Goal: Task Accomplishment & Management: Manage account settings

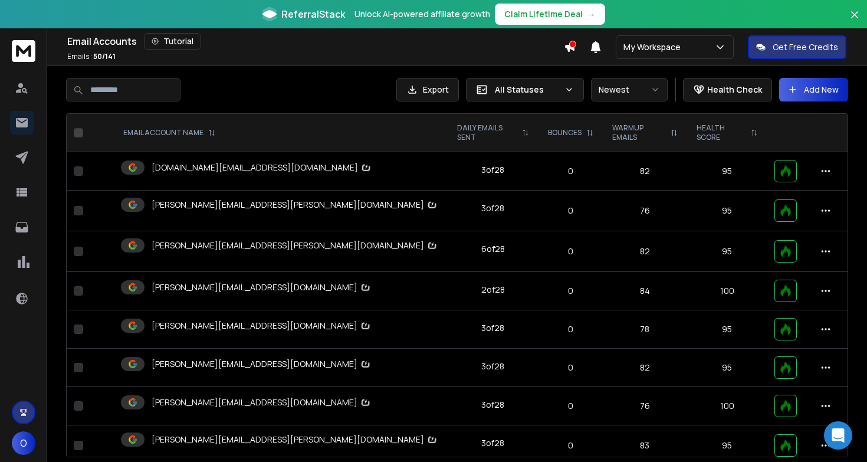
click at [538, 177] on td "0" at bounding box center [570, 171] width 64 height 38
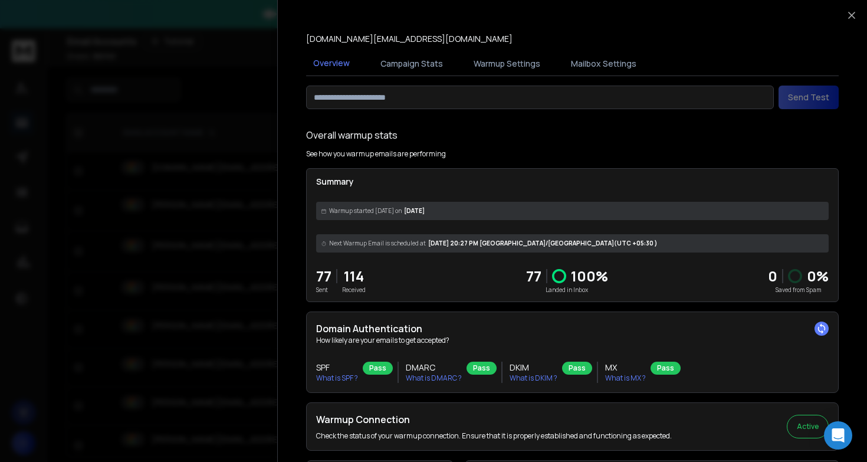
click at [517, 67] on button "Warmup Settings" at bounding box center [506, 64] width 81 height 26
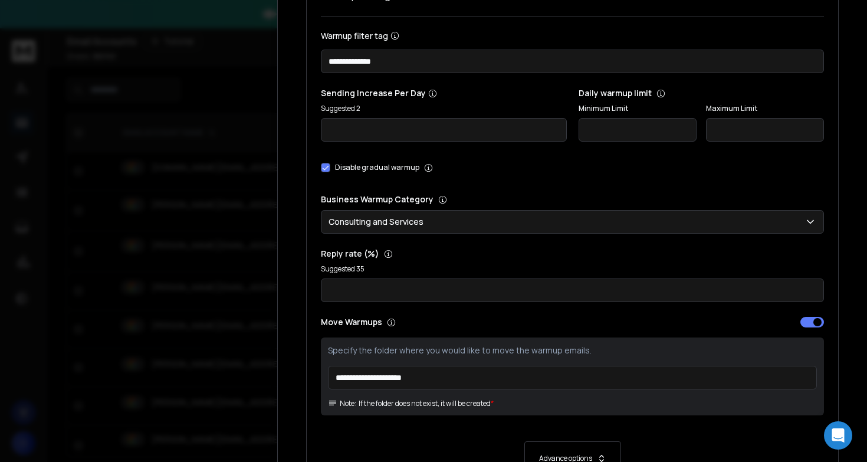
scroll to position [160, 0]
click at [368, 288] on input "**" at bounding box center [572, 289] width 503 height 24
click at [168, 247] on div at bounding box center [433, 231] width 867 height 462
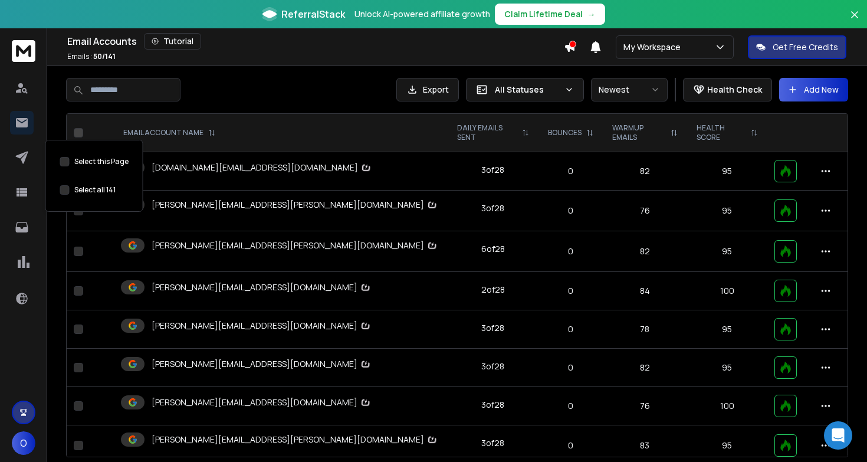
click at [64, 192] on button "Select this Page" at bounding box center [64, 189] width 9 height 9
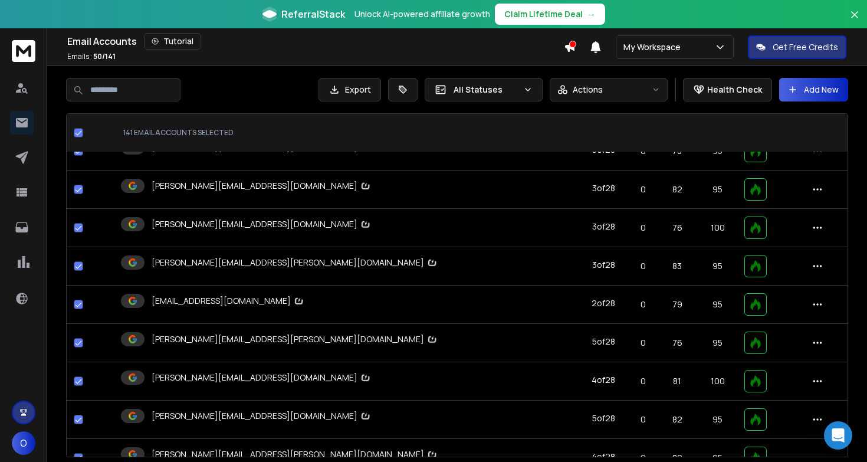
scroll to position [0, 0]
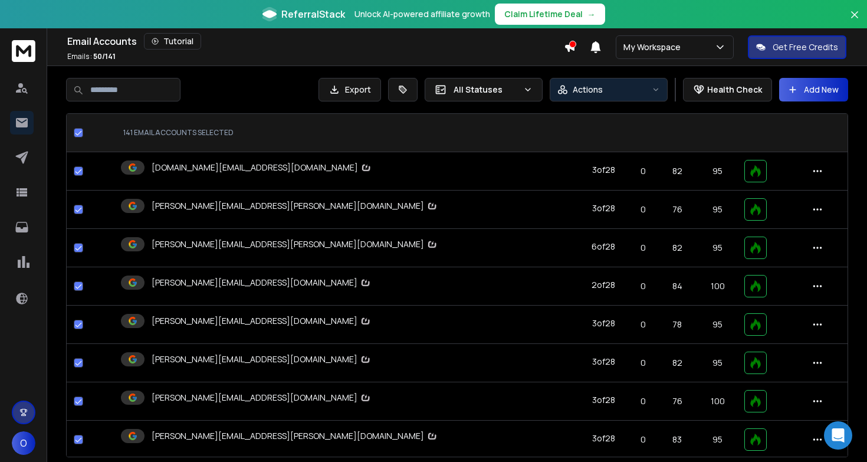
click at [595, 95] on p "Actions" at bounding box center [587, 90] width 30 height 12
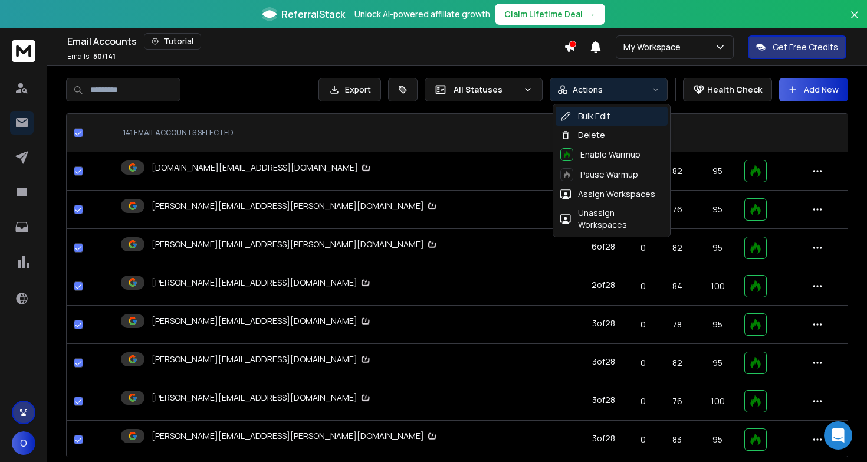
click at [595, 95] on p "Actions" at bounding box center [587, 90] width 30 height 12
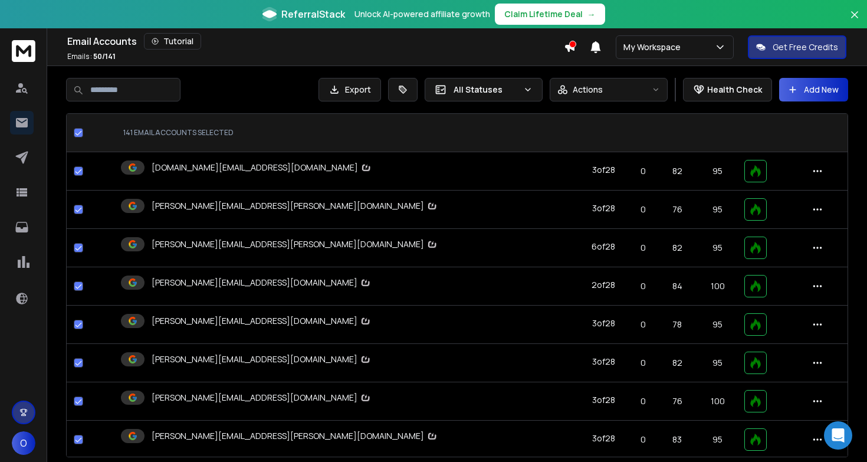
click at [472, 95] on p "All Statuses" at bounding box center [485, 90] width 65 height 12
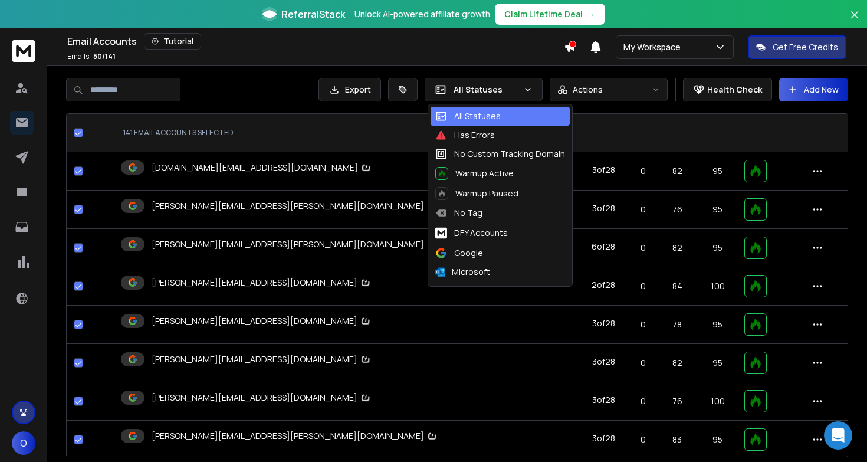
click at [472, 95] on p "All Statuses" at bounding box center [485, 90] width 65 height 12
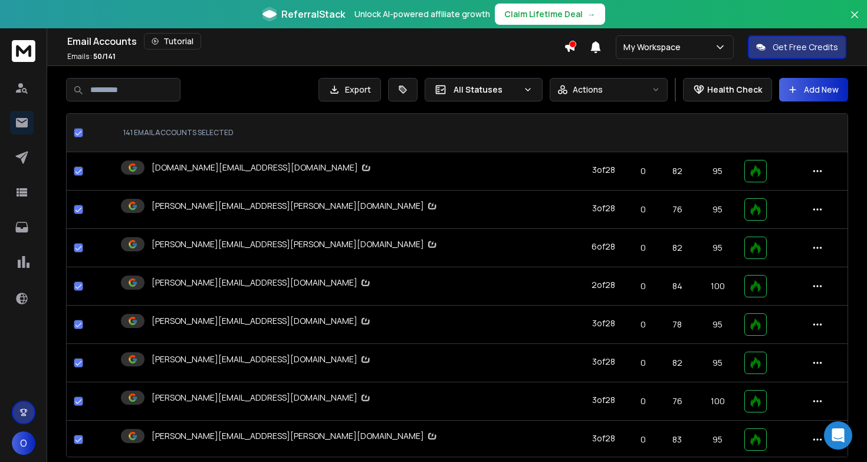
click at [472, 95] on p "All Statuses" at bounding box center [485, 90] width 65 height 12
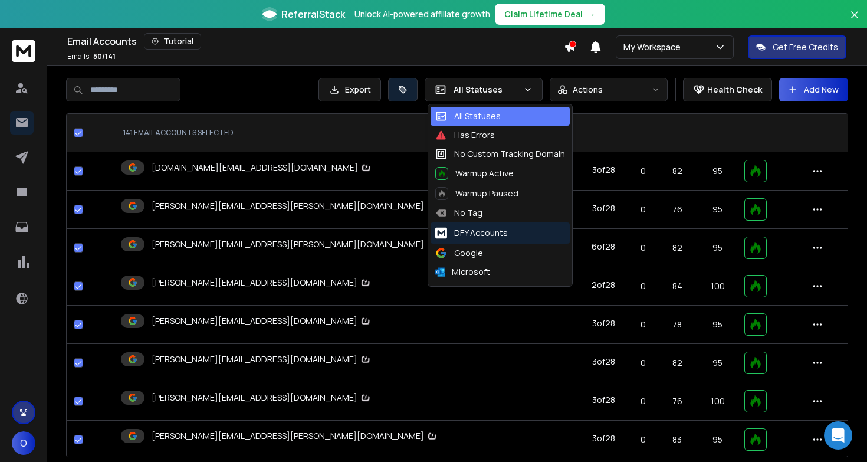
click at [406, 91] on icon at bounding box center [403, 90] width 6 height 6
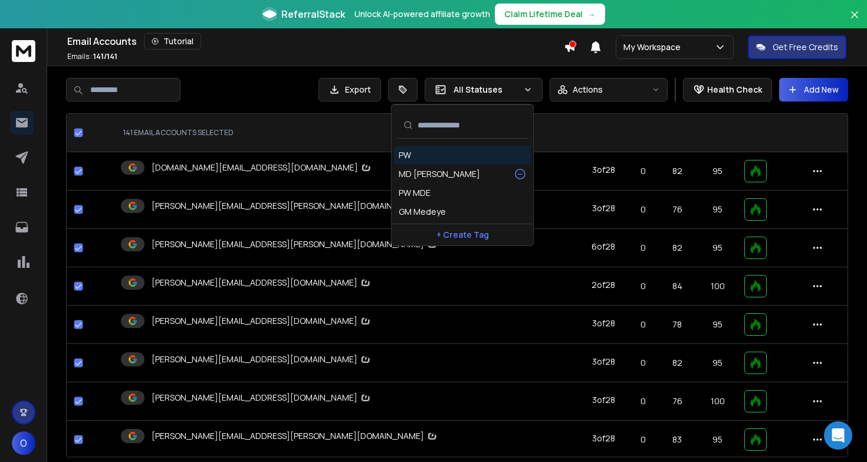
click at [463, 85] on p "All Statuses" at bounding box center [485, 90] width 65 height 12
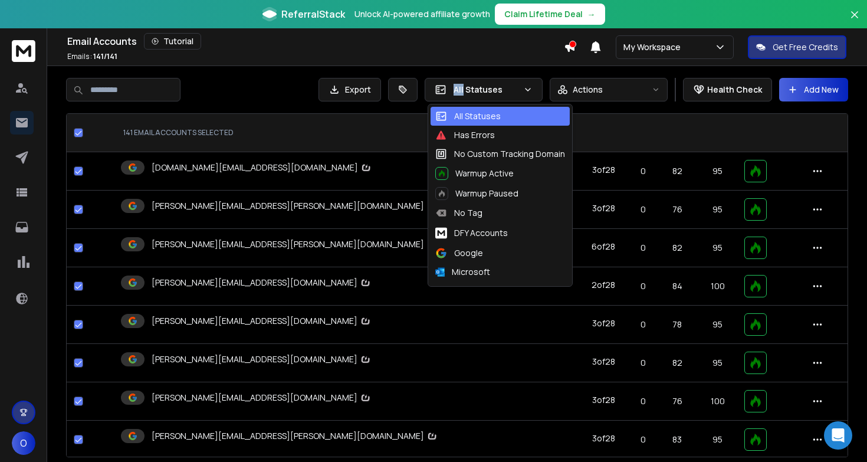
click at [463, 85] on p "All Statuses" at bounding box center [485, 90] width 65 height 12
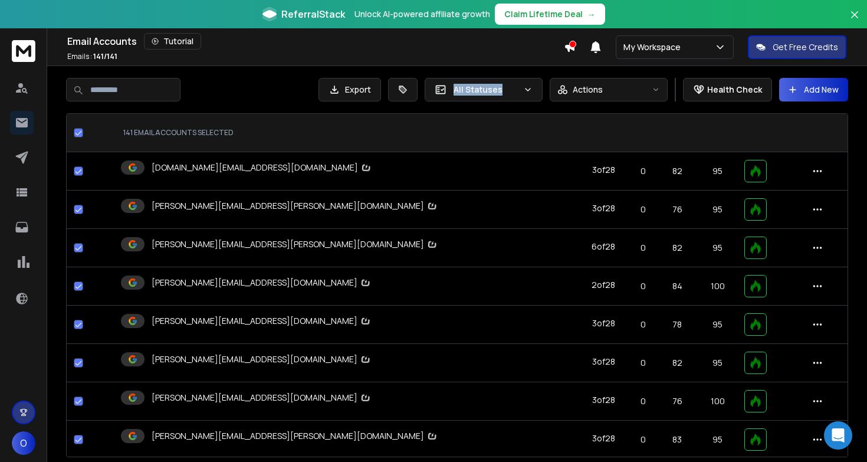
click at [463, 85] on p "All Statuses" at bounding box center [485, 90] width 65 height 12
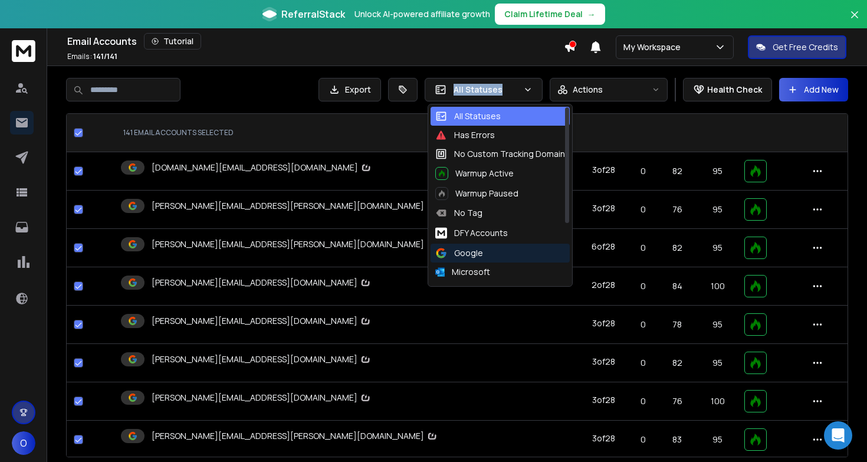
click at [473, 258] on div "Google" at bounding box center [459, 253] width 48 height 12
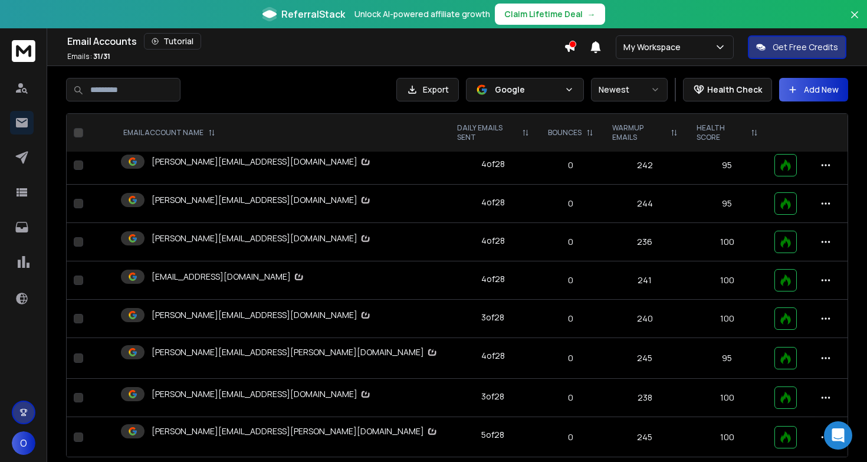
scroll to position [597, 0]
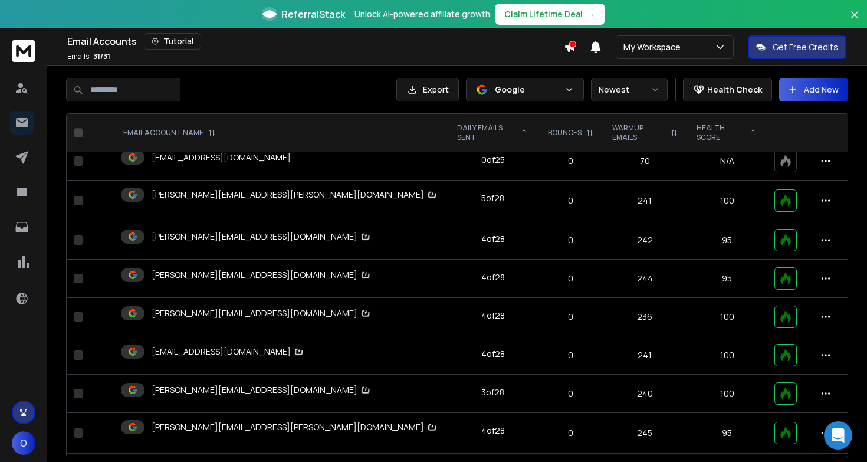
click at [152, 91] on input at bounding box center [123, 90] width 114 height 24
paste input "**********"
type input "**********"
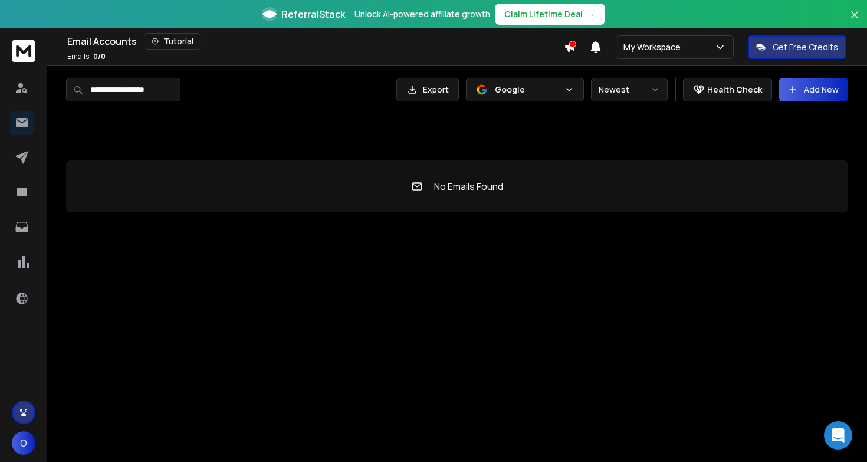
click at [143, 90] on input "**********" at bounding box center [123, 90] width 114 height 24
click at [509, 91] on p "Google" at bounding box center [527, 90] width 65 height 12
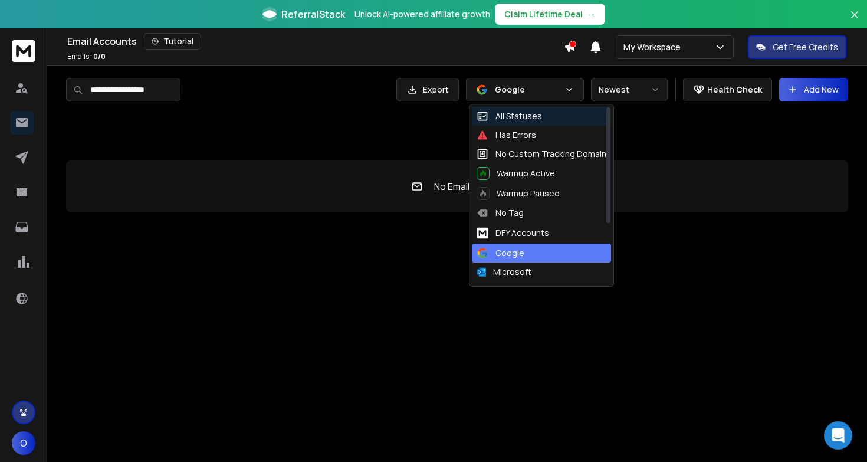
click at [508, 115] on div "All Statuses" at bounding box center [508, 116] width 65 height 12
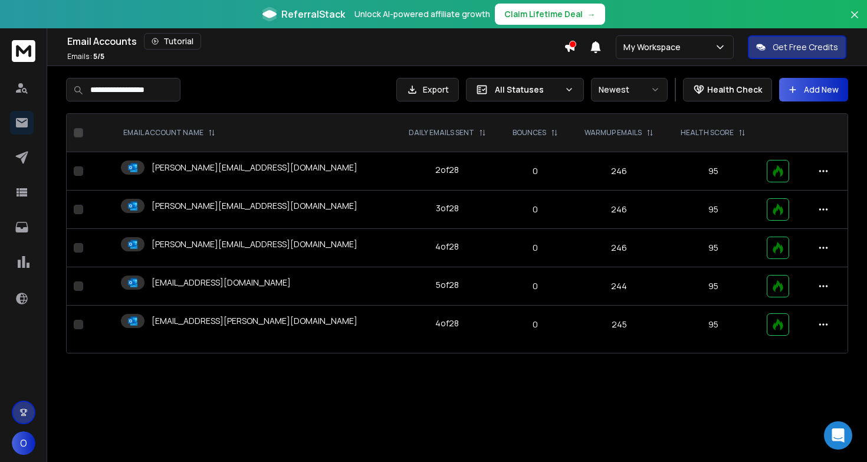
click at [152, 88] on input "**********" at bounding box center [123, 90] width 114 height 24
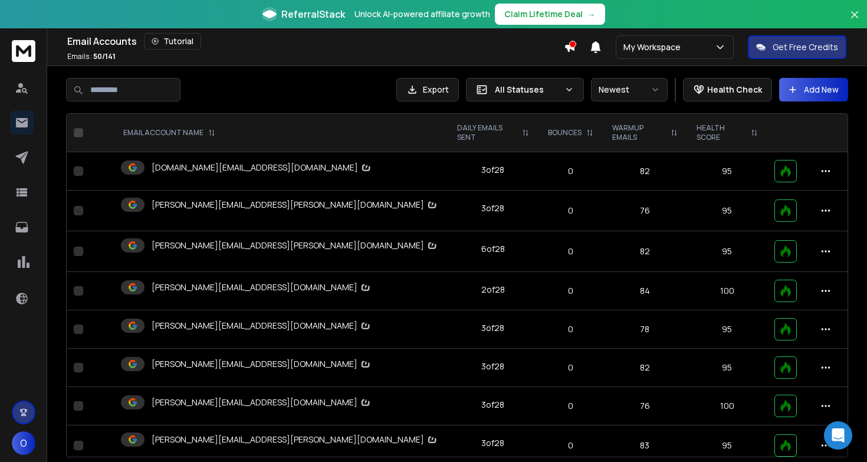
click at [547, 89] on p "All Statuses" at bounding box center [527, 90] width 65 height 12
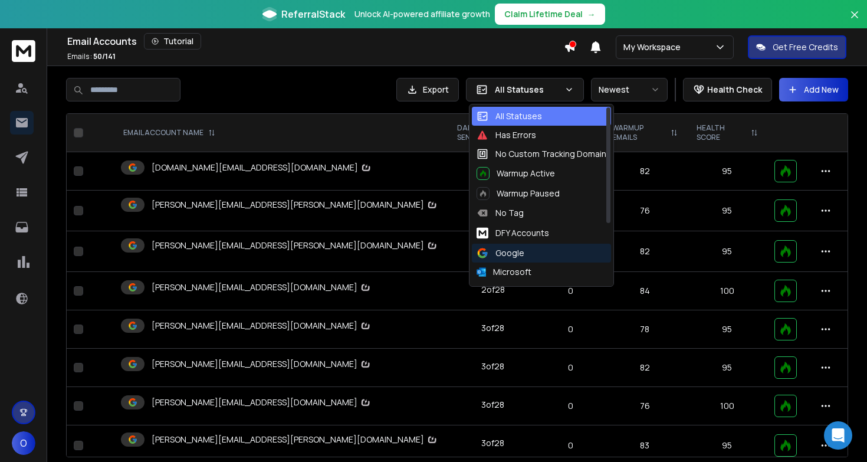
click at [519, 251] on div "Google" at bounding box center [500, 253] width 48 height 12
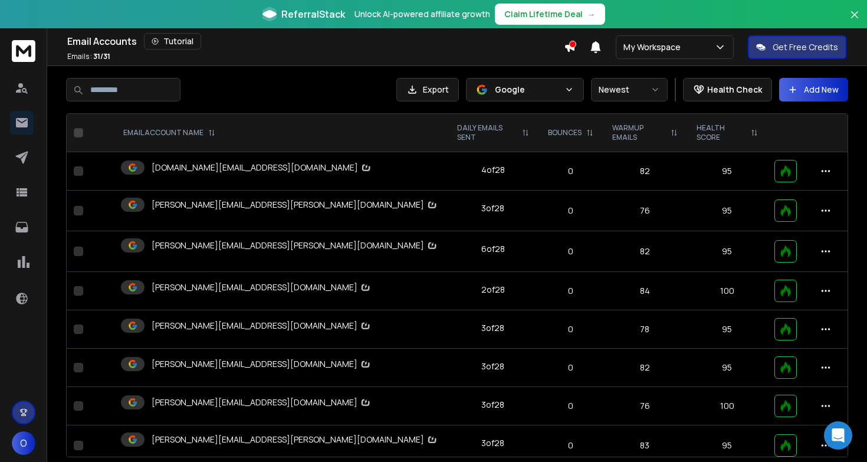
click at [527, 91] on p "Google" at bounding box center [527, 90] width 65 height 12
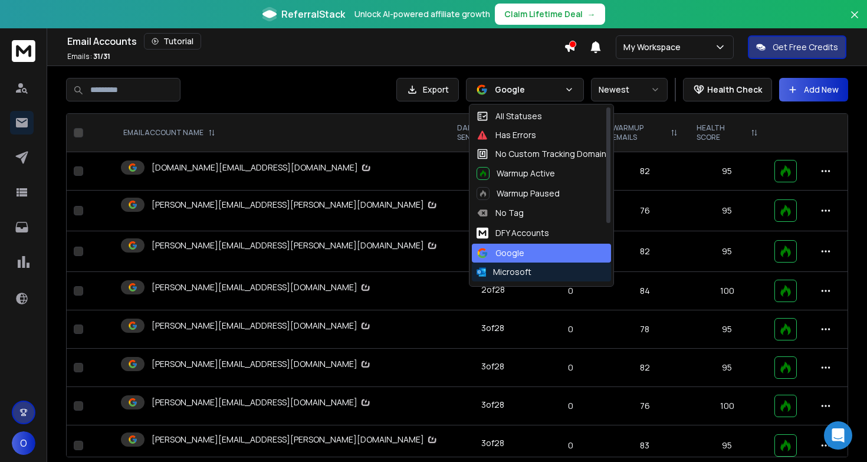
click at [516, 269] on div "Microsoft" at bounding box center [503, 272] width 55 height 12
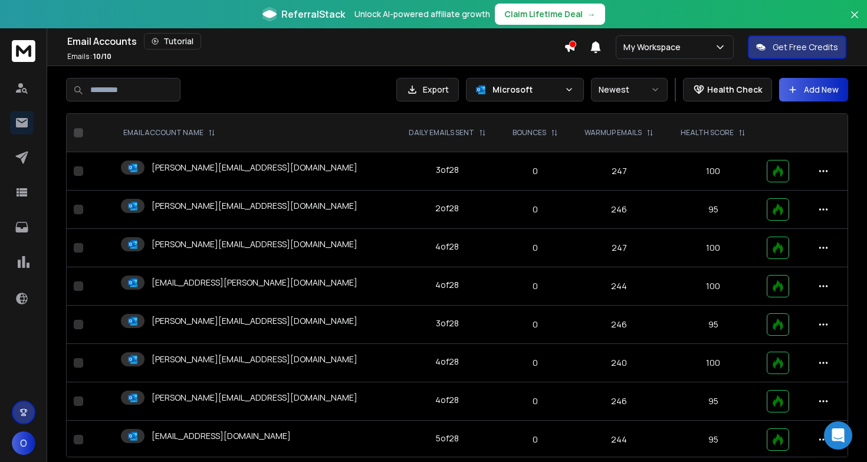
click at [531, 81] on div "Microsoft" at bounding box center [525, 90] width 118 height 24
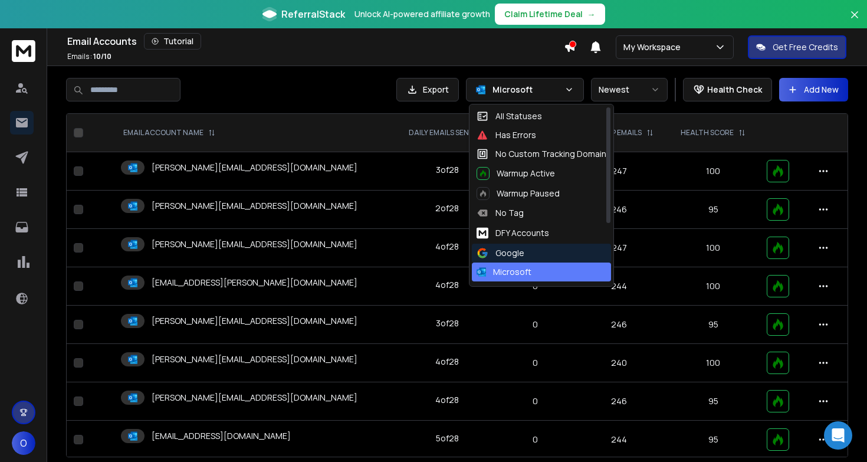
click at [512, 255] on div "Google" at bounding box center [500, 253] width 48 height 12
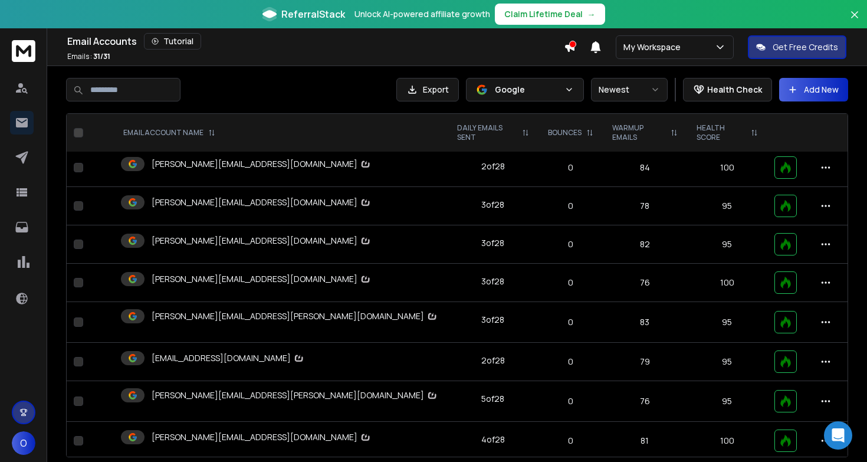
scroll to position [0, 0]
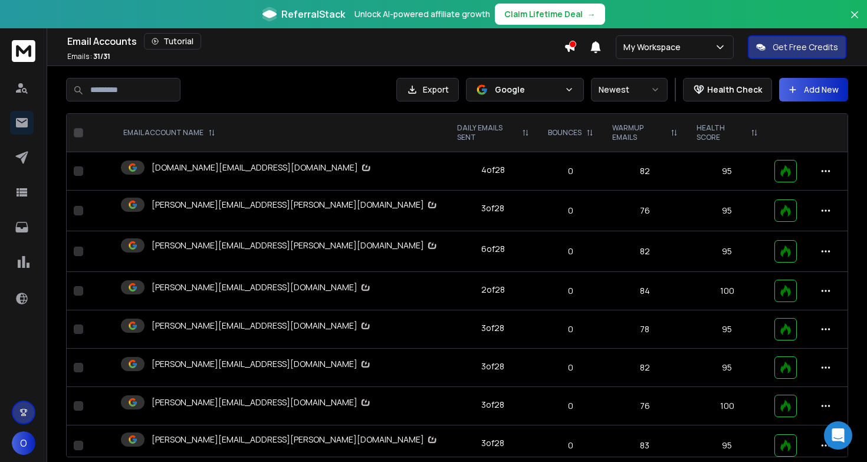
click at [538, 178] on td "0" at bounding box center [570, 171] width 64 height 38
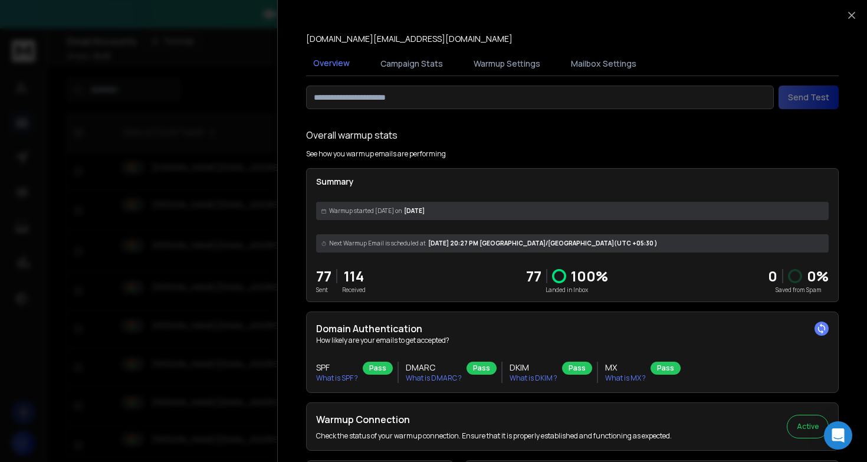
click at [502, 54] on button "Warmup Settings" at bounding box center [506, 64] width 81 height 26
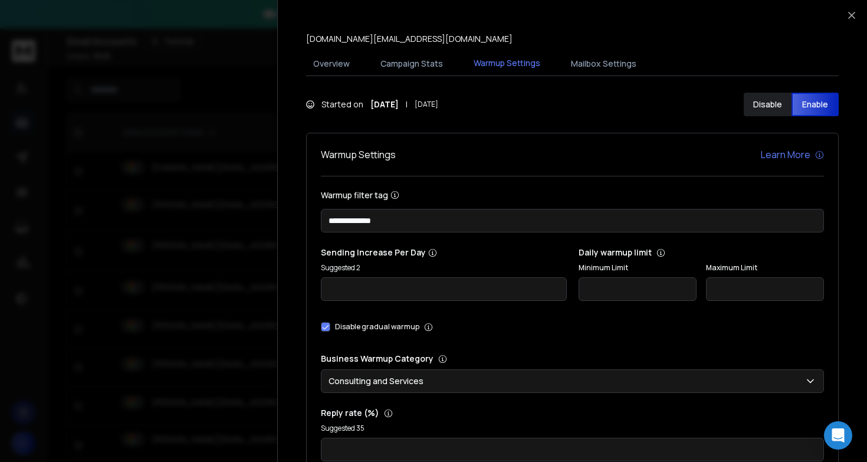
click at [348, 35] on p "[DOMAIN_NAME][EMAIL_ADDRESS][DOMAIN_NAME]" at bounding box center [409, 39] width 206 height 12
copy p "[DOMAIN_NAME][EMAIL_ADDRESS][DOMAIN_NAME]"
click at [389, 62] on button "Campaign Stats" at bounding box center [411, 64] width 77 height 26
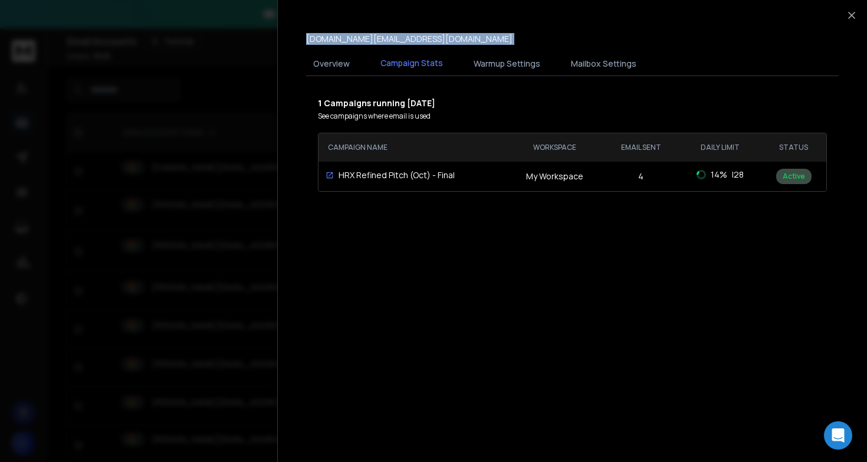
click at [337, 64] on button "Overview" at bounding box center [331, 64] width 51 height 26
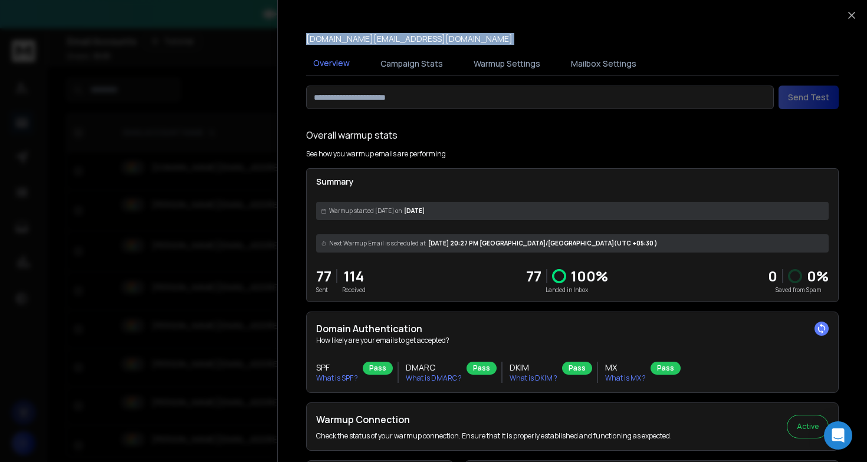
click at [483, 69] on button "Warmup Settings" at bounding box center [506, 64] width 81 height 26
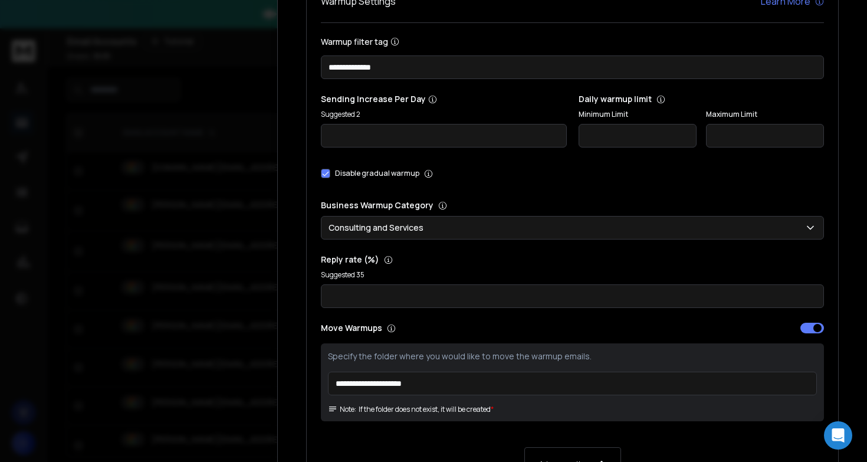
scroll to position [154, 0]
click at [609, 129] on input "**" at bounding box center [637, 135] width 118 height 24
type input "**"
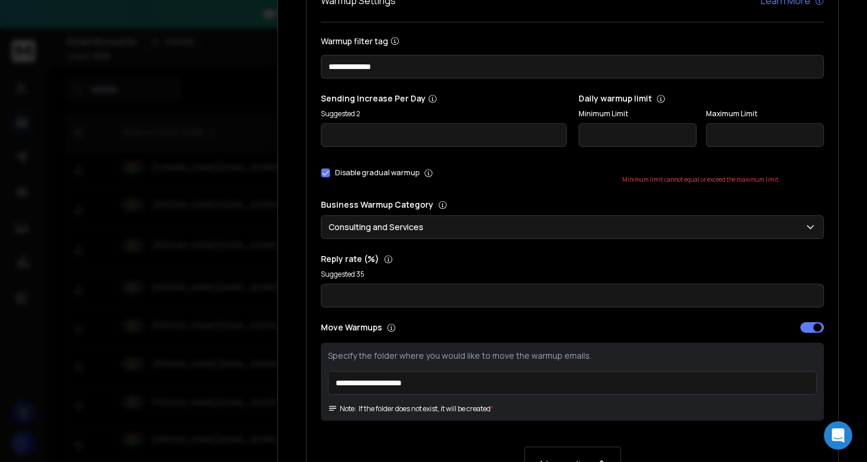
click at [752, 127] on input "**" at bounding box center [765, 135] width 118 height 24
type input "**"
click at [361, 136] on input "*" at bounding box center [444, 135] width 246 height 24
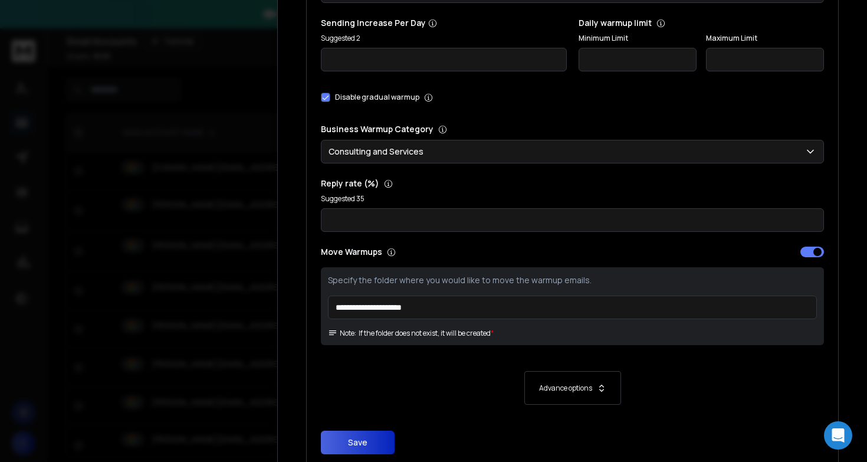
scroll to position [242, 0]
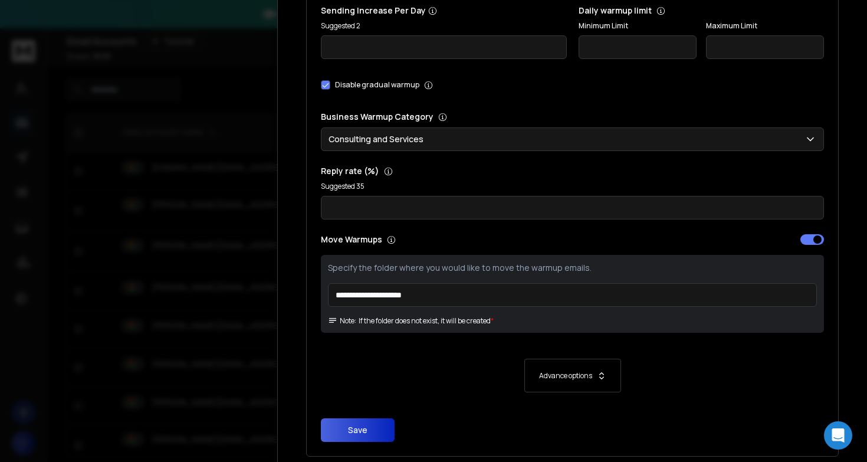
type input "*"
click at [363, 221] on form "**********" at bounding box center [572, 174] width 503 height 536
click at [364, 210] on input "**" at bounding box center [572, 208] width 503 height 24
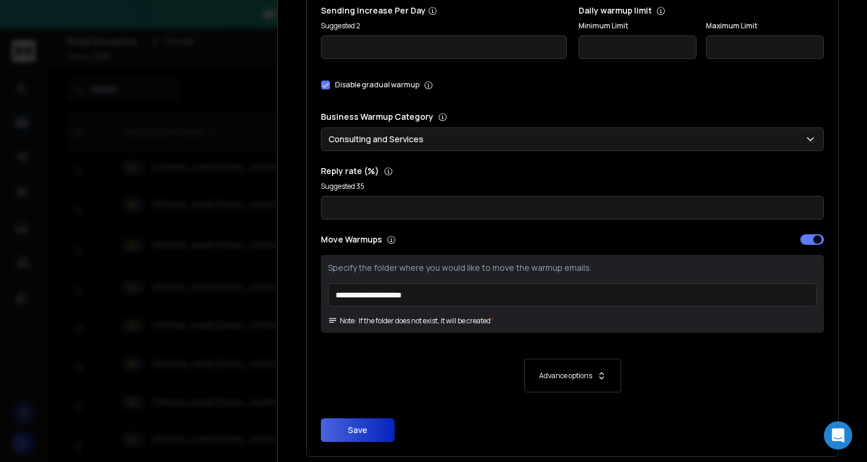
click at [364, 210] on input "**" at bounding box center [572, 208] width 503 height 24
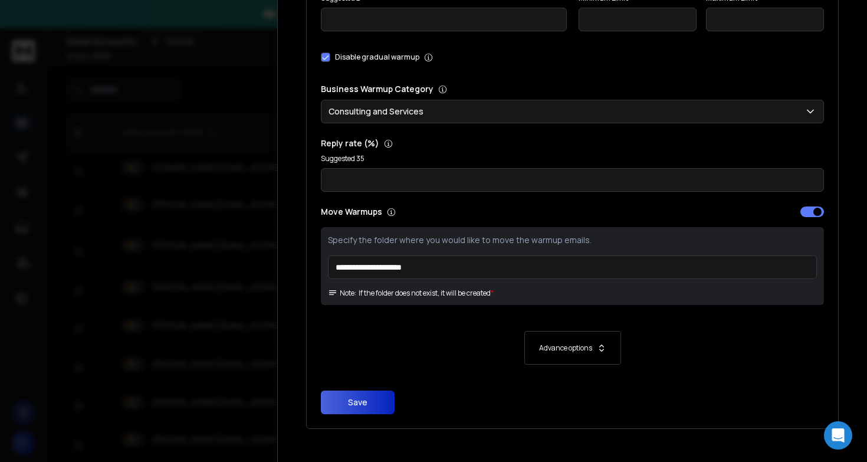
type input "**"
click at [562, 351] on p "Advance options" at bounding box center [565, 347] width 53 height 9
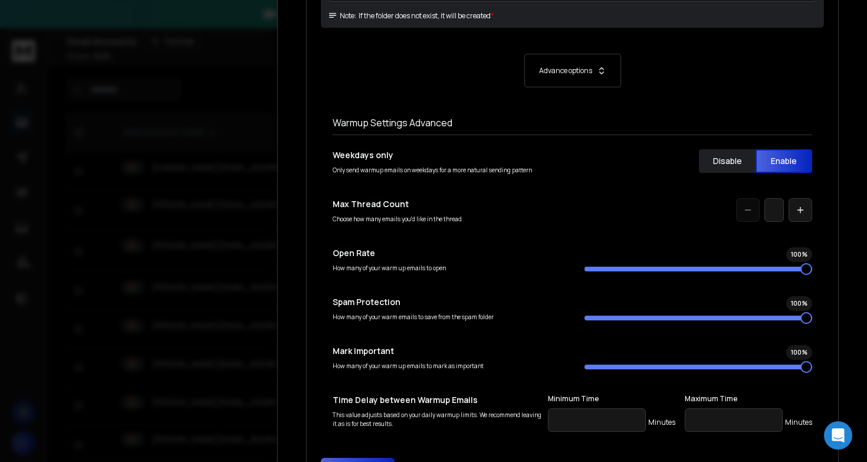
scroll to position [547, 0]
click at [800, 208] on icon "button" at bounding box center [800, 208] width 0 height 5
click at [789, 367] on span at bounding box center [789, 366] width 12 height 12
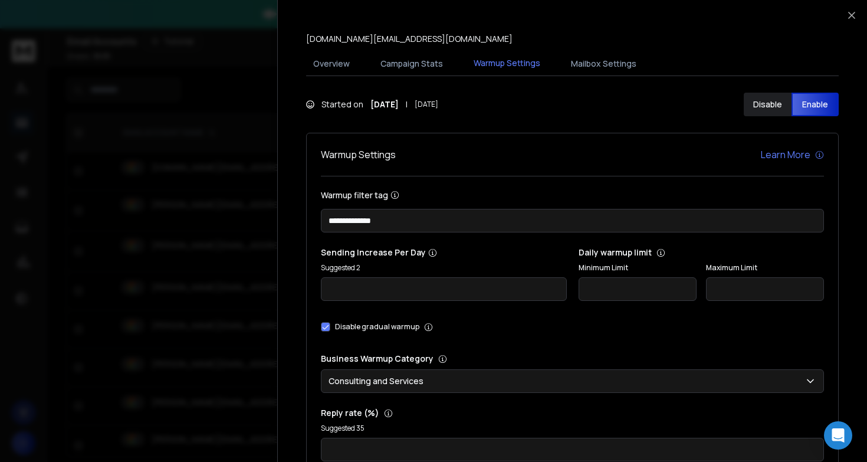
scroll to position [614, 0]
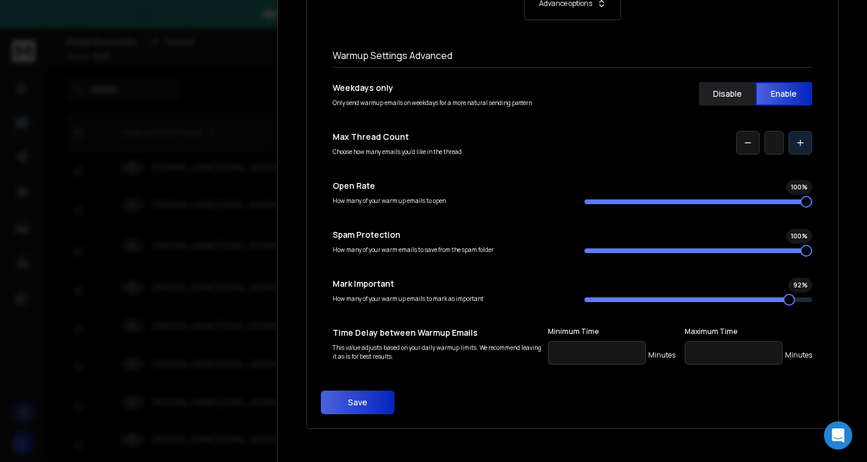
click at [800, 140] on icon "button" at bounding box center [800, 142] width 0 height 5
type input "*"
click at [381, 400] on button "Save" at bounding box center [358, 402] width 74 height 24
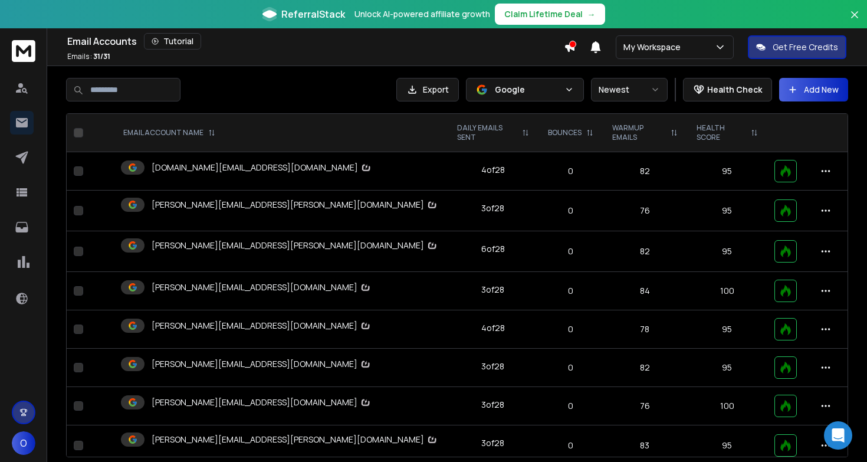
click at [158, 96] on input at bounding box center [123, 90] width 114 height 24
paste input "**********"
type input "**********"
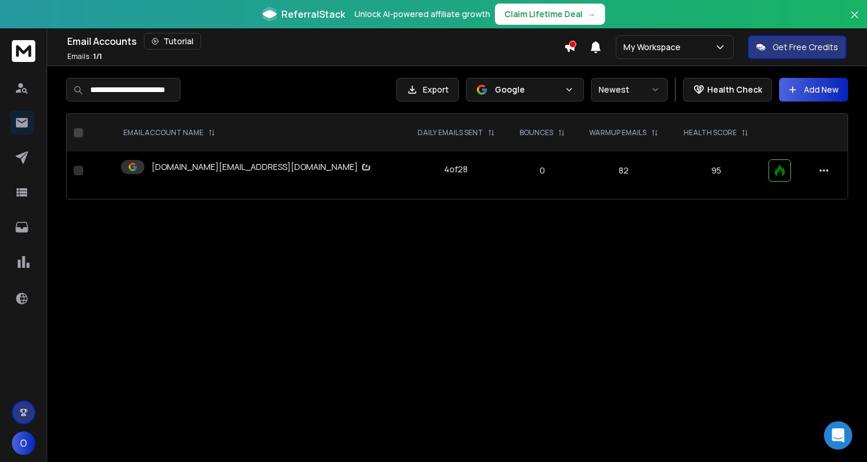
click at [360, 170] on img at bounding box center [366, 167] width 12 height 12
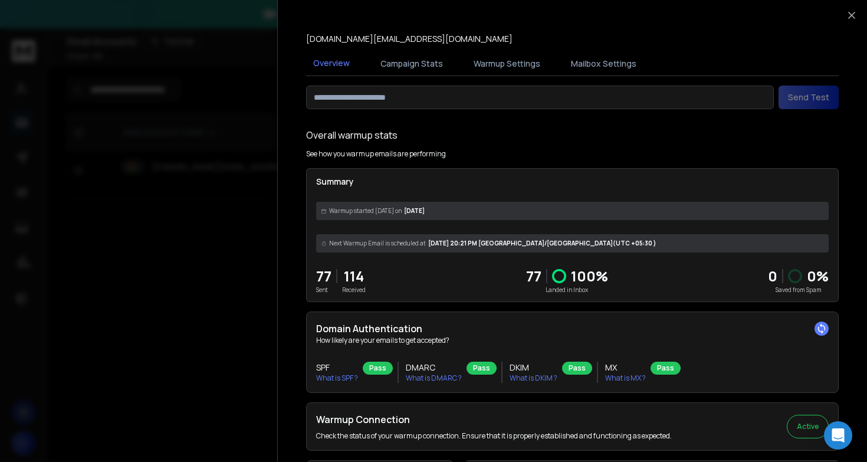
click at [511, 60] on button "Warmup Settings" at bounding box center [506, 64] width 81 height 26
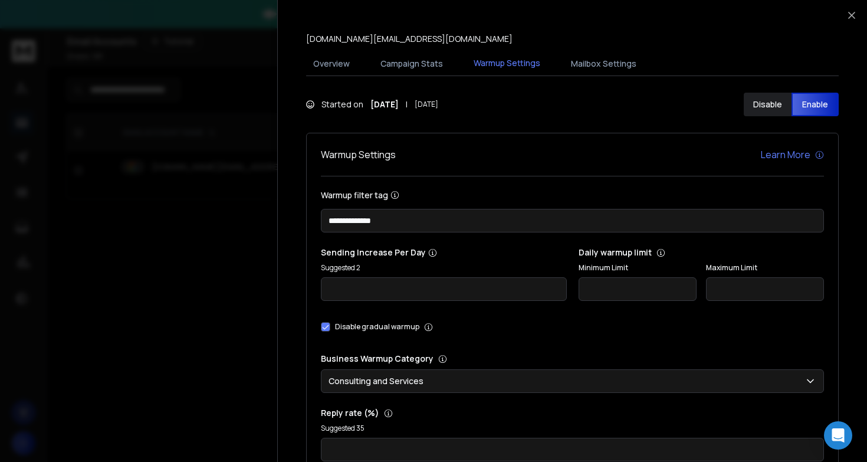
click at [599, 62] on button "Mailbox Settings" at bounding box center [604, 64] width 80 height 26
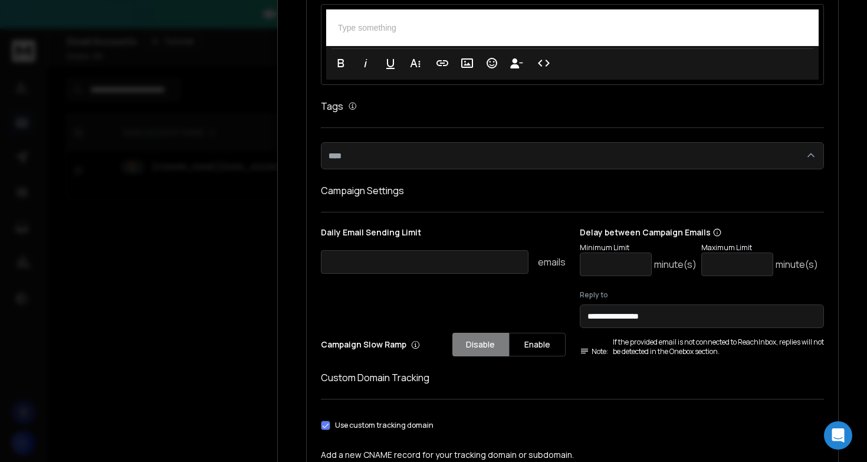
scroll to position [274, 0]
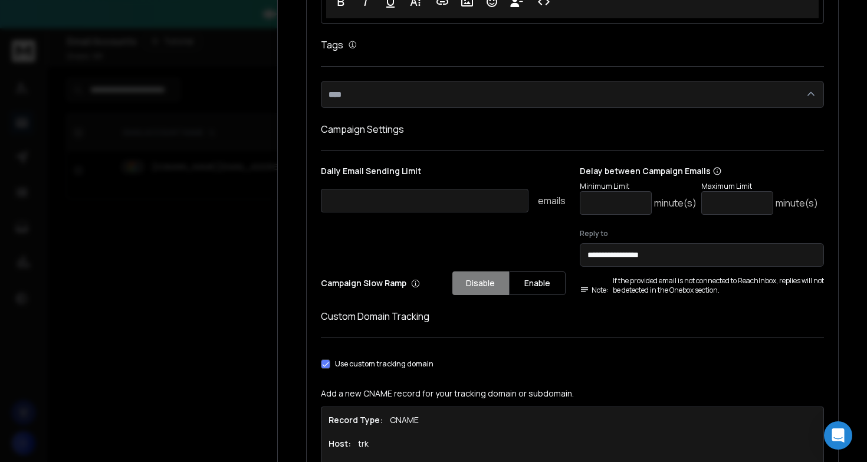
click at [378, 205] on input "**" at bounding box center [425, 201] width 208 height 24
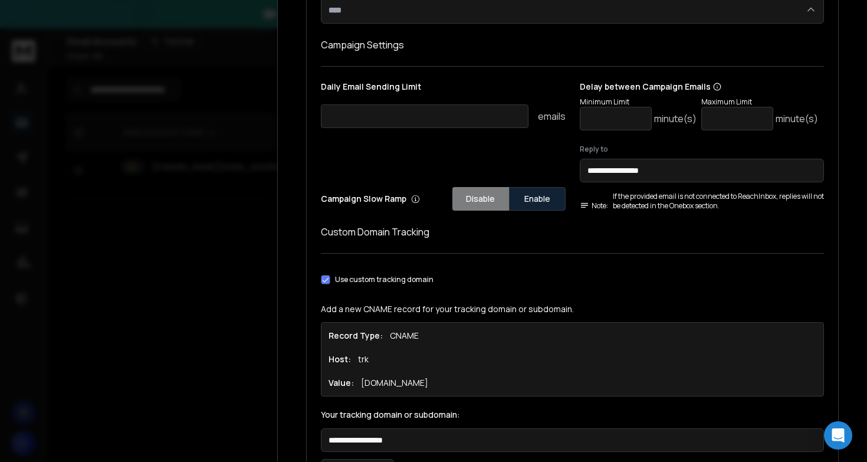
type input "**"
click at [538, 200] on button "Enable" at bounding box center [537, 199] width 57 height 24
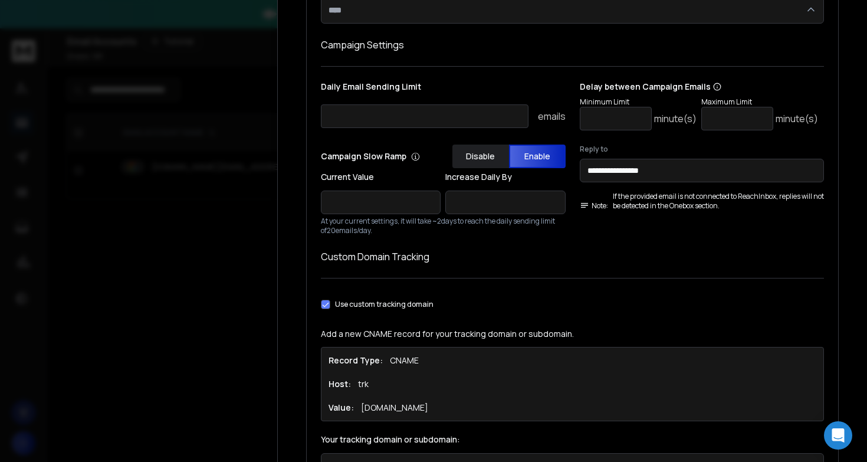
click at [403, 195] on input "*" at bounding box center [381, 202] width 120 height 24
click at [483, 158] on button "Disable" at bounding box center [480, 156] width 57 height 24
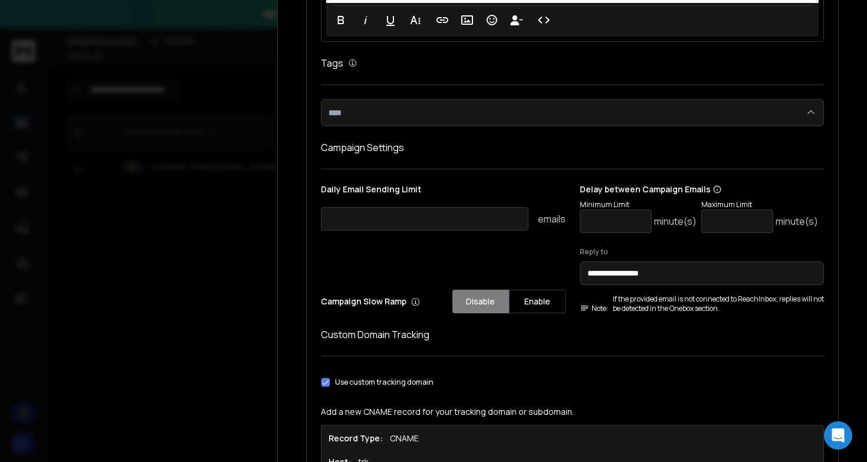
scroll to position [455, 0]
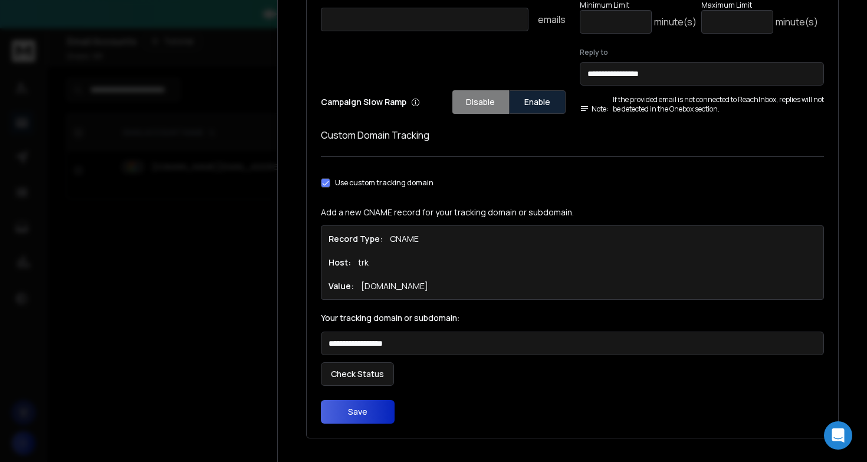
click at [523, 96] on button "Enable" at bounding box center [537, 102] width 57 height 24
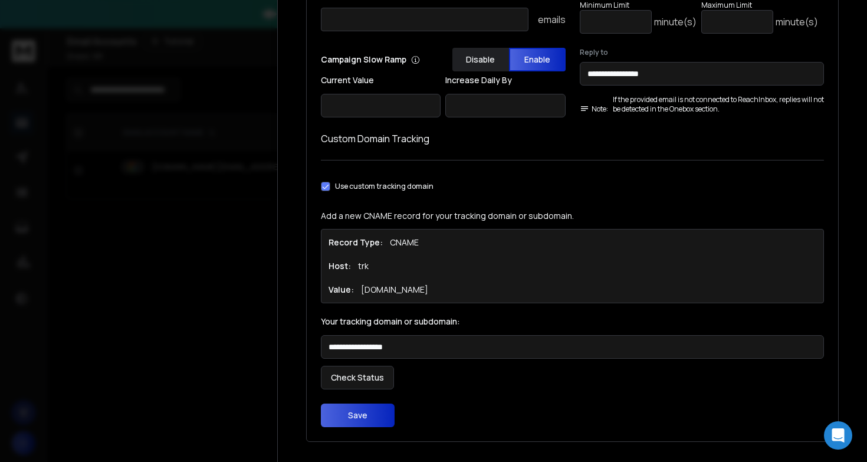
click at [413, 106] on input "*" at bounding box center [381, 106] width 120 height 24
type input "*"
click at [499, 101] on input "Increase Daily By" at bounding box center [505, 106] width 120 height 24
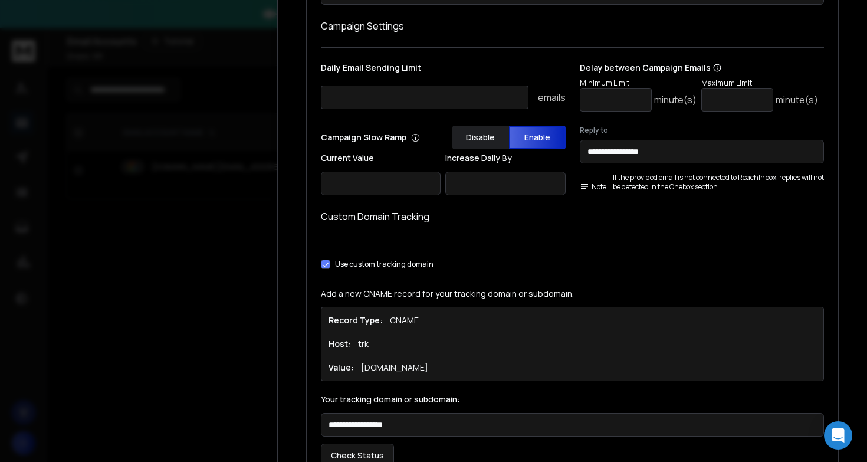
scroll to position [371, 0]
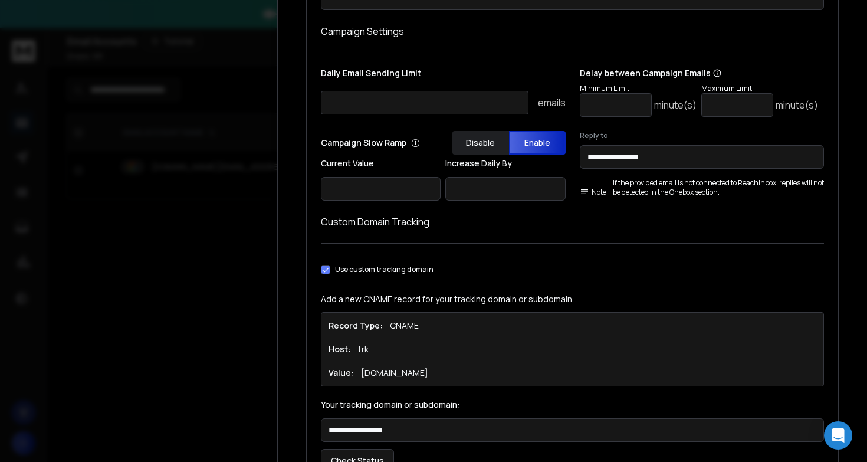
type input "*"
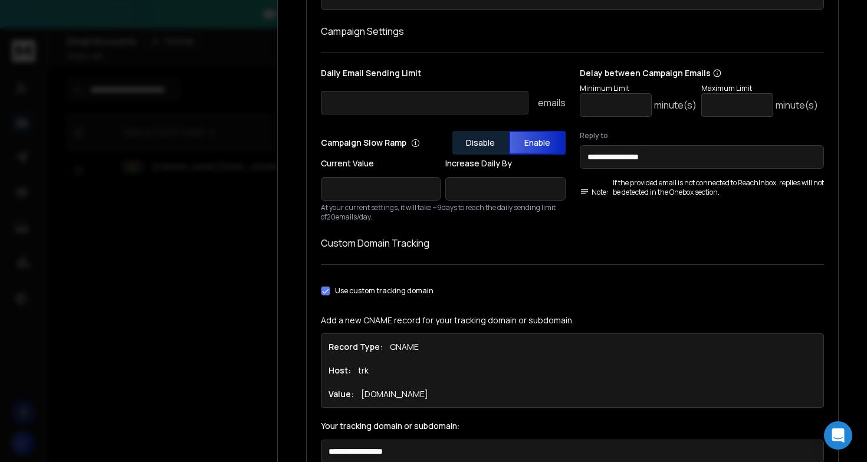
type input "*"
click at [478, 142] on button "Disable" at bounding box center [480, 143] width 57 height 24
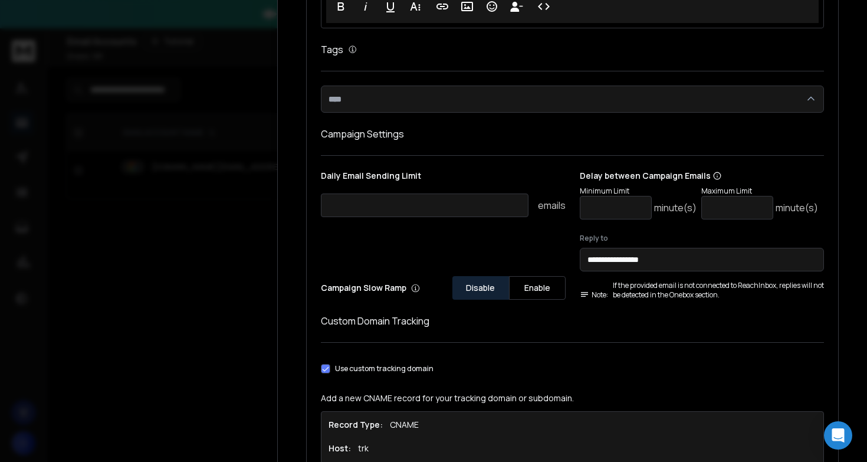
scroll to position [464, 0]
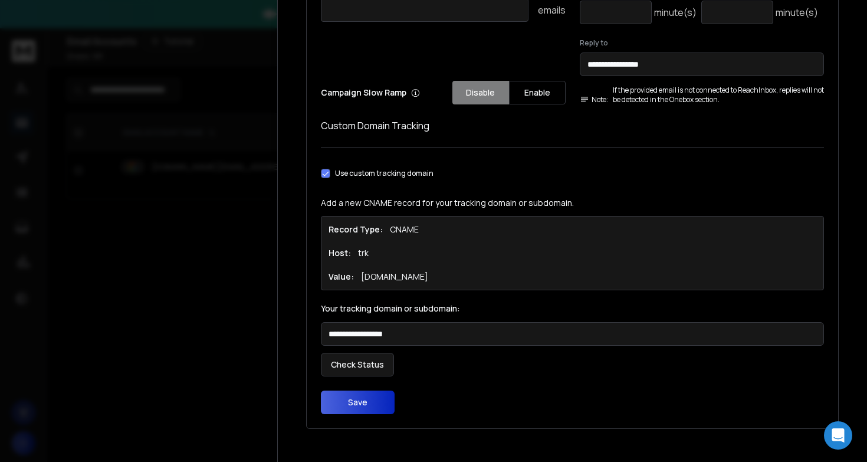
click at [370, 403] on button "Save" at bounding box center [358, 402] width 74 height 24
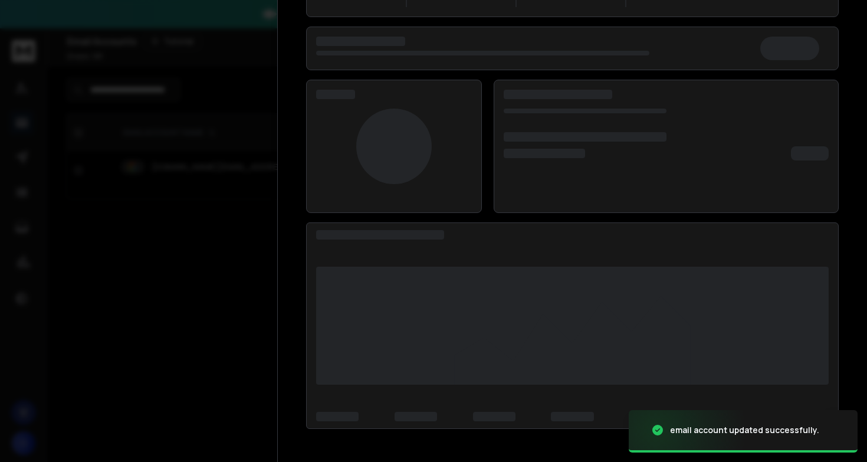
scroll to position [349, 0]
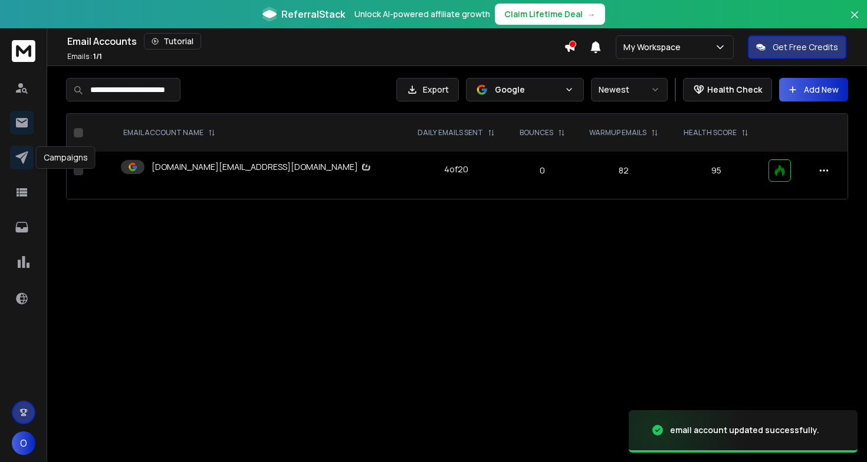
click at [25, 152] on icon at bounding box center [21, 158] width 12 height 12
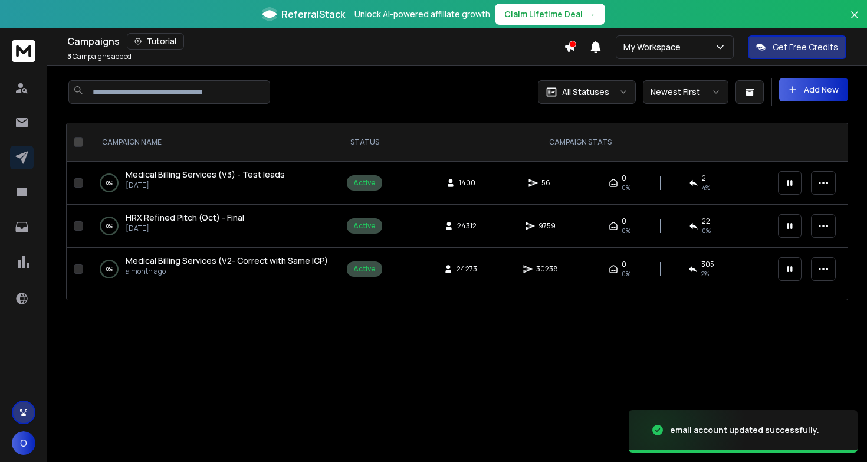
click at [229, 176] on span "Medical Billing Services (V3) - Test leads" at bounding box center [205, 174] width 159 height 11
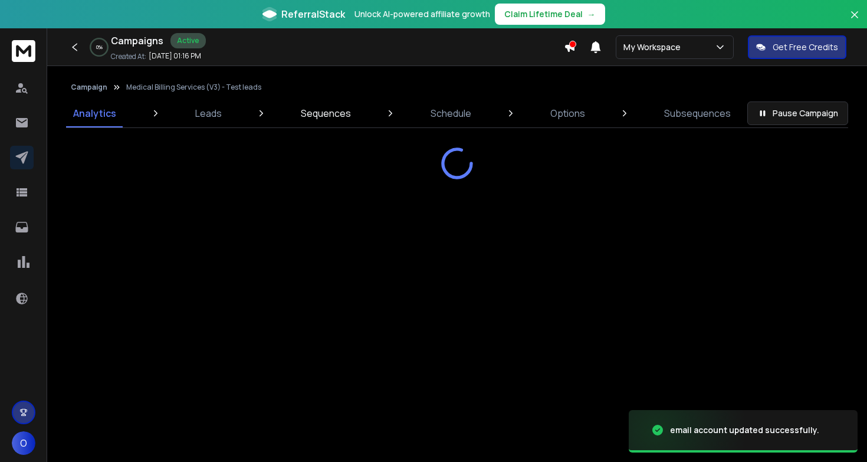
click at [308, 116] on p "Sequences" at bounding box center [326, 113] width 50 height 14
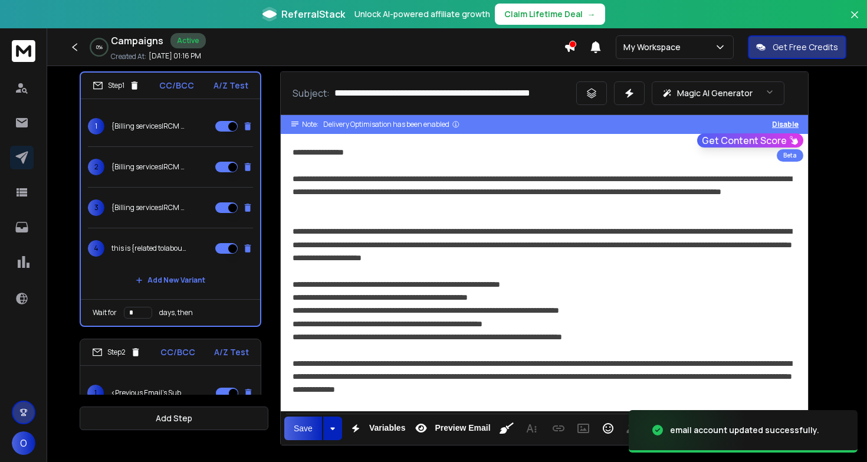
scroll to position [156, 0]
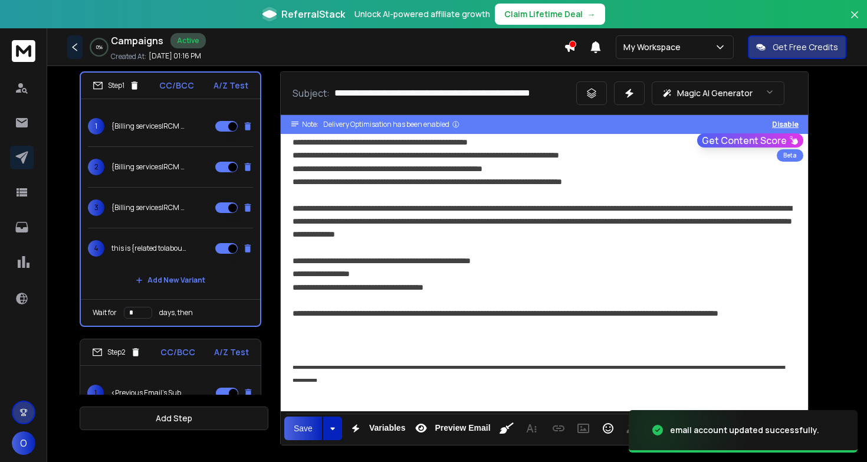
click at [75, 45] on icon at bounding box center [74, 47] width 5 height 8
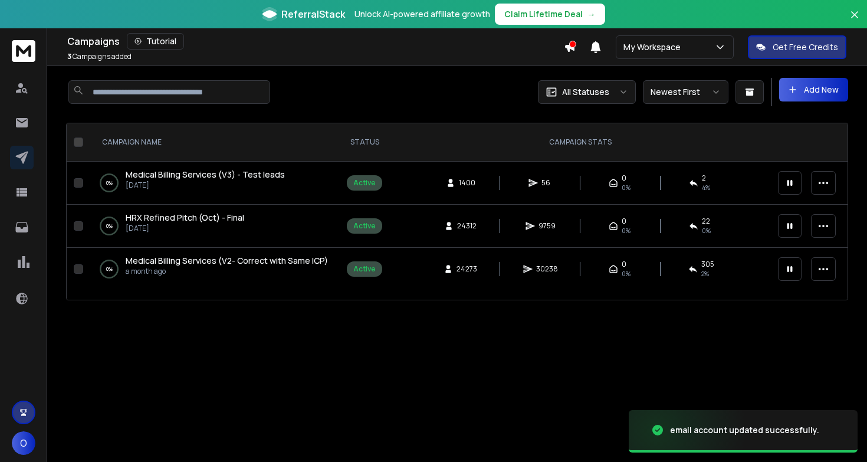
click at [231, 270] on p "a month ago" at bounding box center [227, 270] width 202 height 9
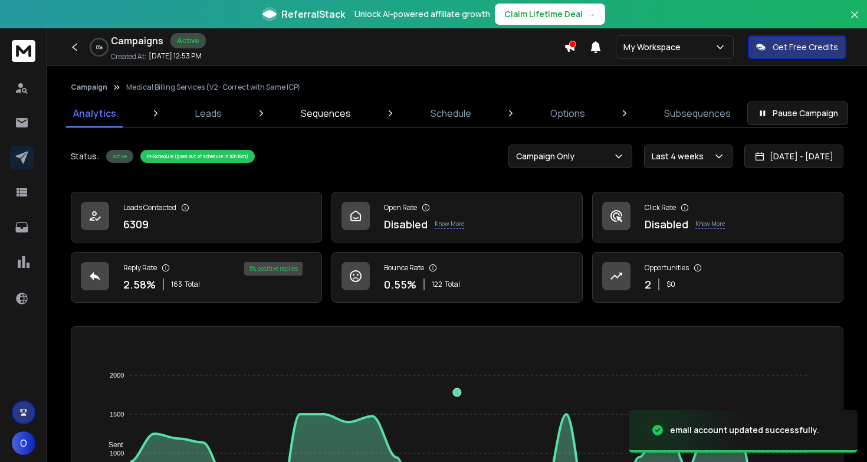
click at [331, 113] on p "Sequences" at bounding box center [326, 113] width 50 height 14
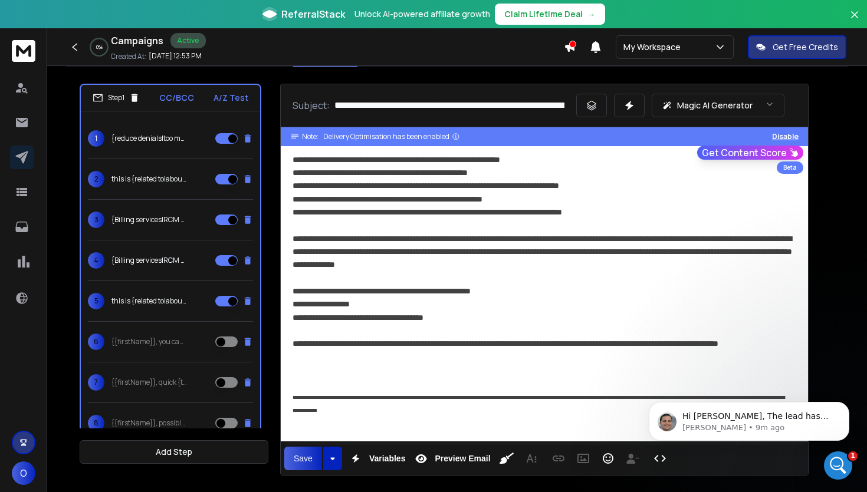
scroll to position [137, 0]
